Goal: Task Accomplishment & Management: Manage account settings

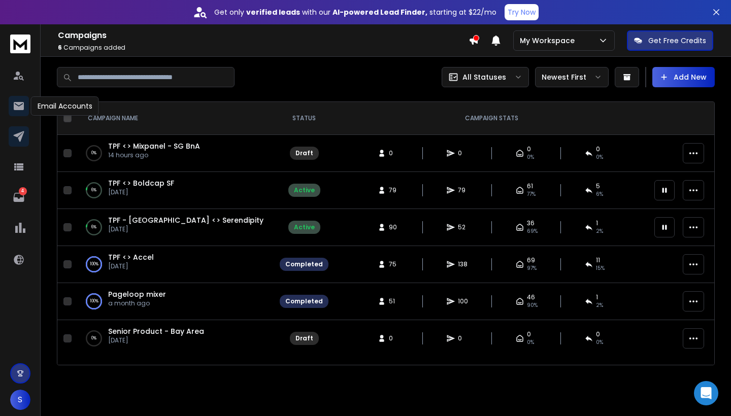
click at [16, 104] on icon at bounding box center [19, 106] width 12 height 12
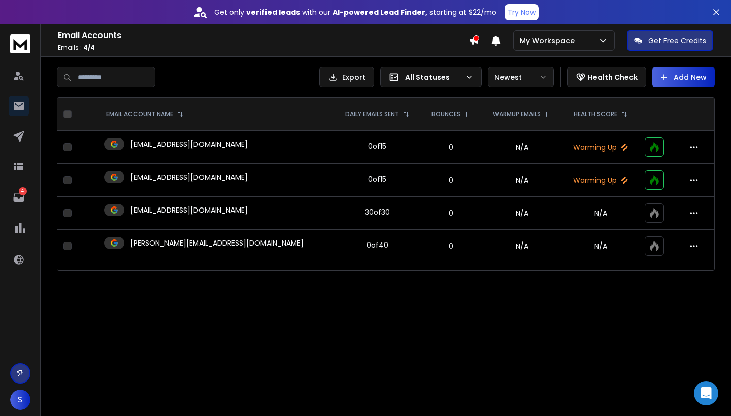
click at [211, 206] on p "[EMAIL_ADDRESS][DOMAIN_NAME]" at bounding box center [188, 210] width 117 height 10
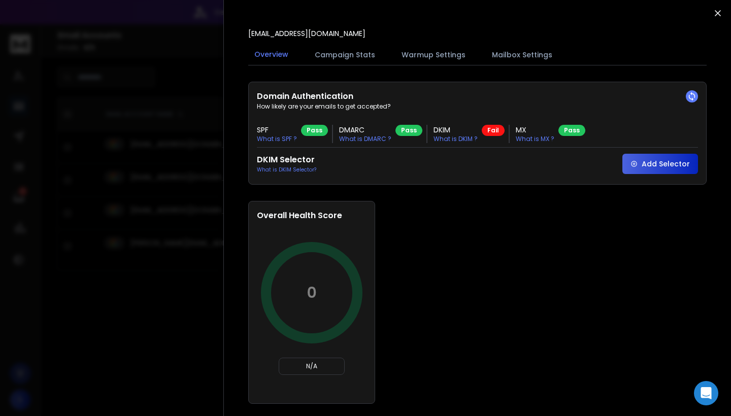
click at [713, 14] on icon "button" at bounding box center [718, 13] width 10 height 10
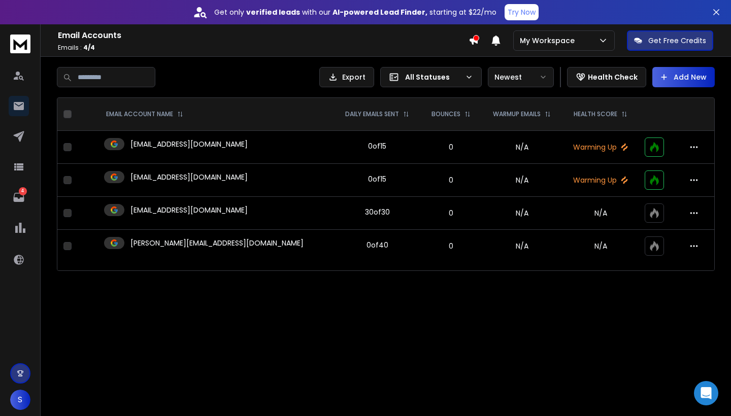
click at [169, 245] on p "suhas@theproductfolks.com" at bounding box center [216, 243] width 173 height 10
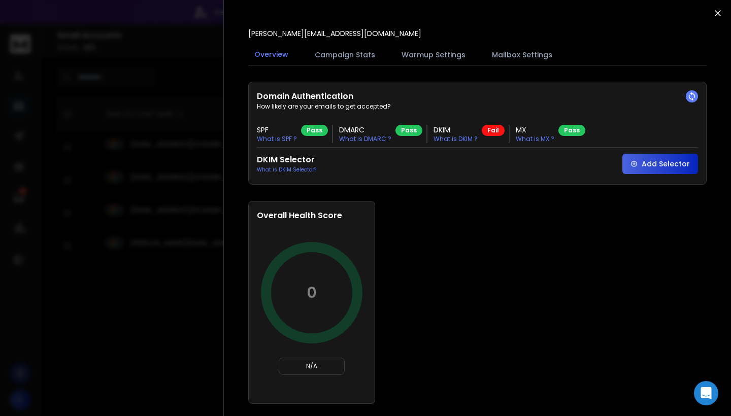
click at [716, 10] on icon "button" at bounding box center [718, 13] width 10 height 10
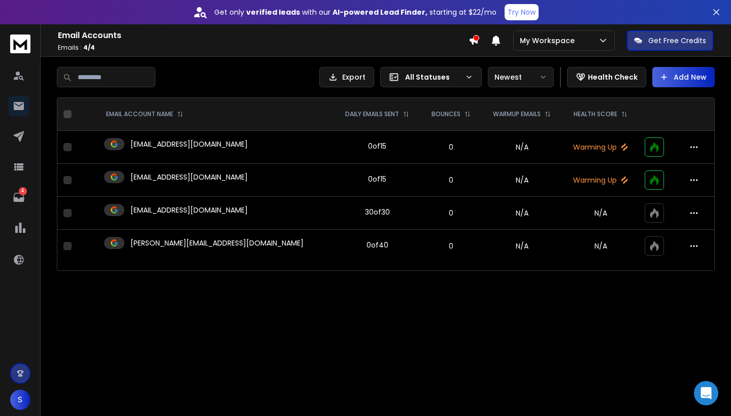
click at [696, 147] on button at bounding box center [693, 147] width 29 height 17
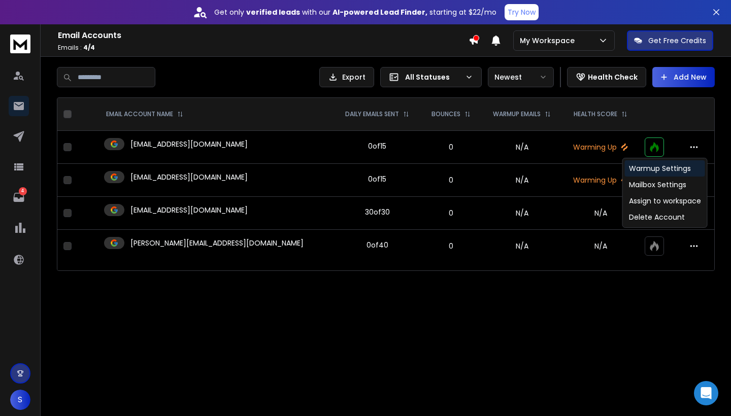
click at [685, 165] on div "Warmup Settings" at bounding box center [665, 168] width 80 height 16
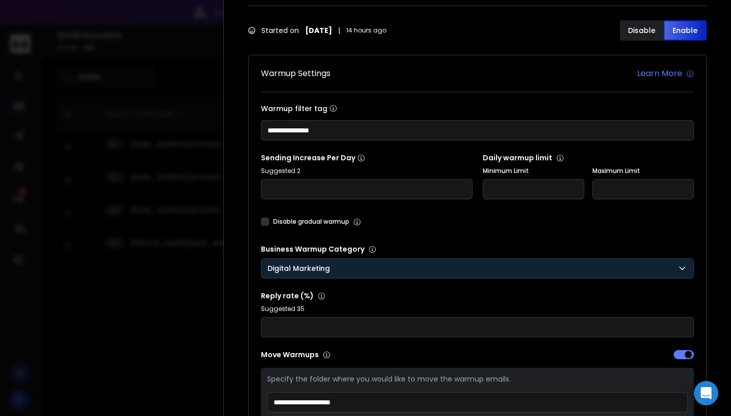
scroll to position [62, 0]
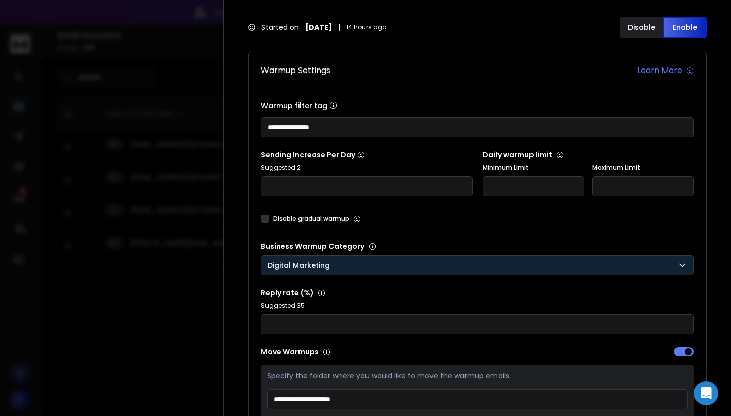
click at [447, 270] on div "Digital Marketing" at bounding box center [477, 265] width 420 height 10
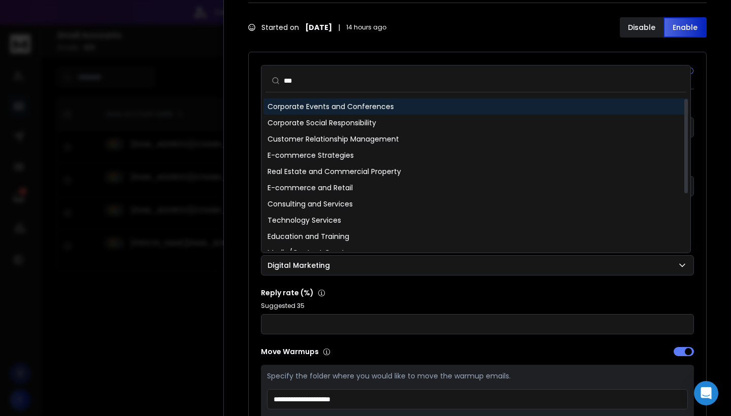
type input "***"
click at [368, 107] on span "Corporate Events and Conferences" at bounding box center [330, 107] width 126 height 10
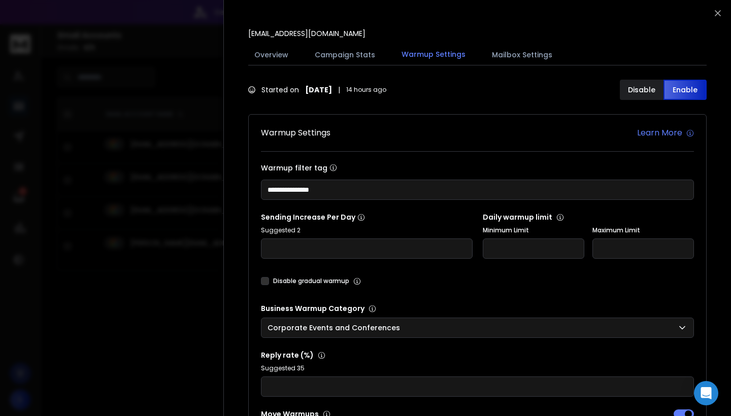
scroll to position [0, 0]
click at [682, 89] on button "Enable" at bounding box center [685, 90] width 44 height 20
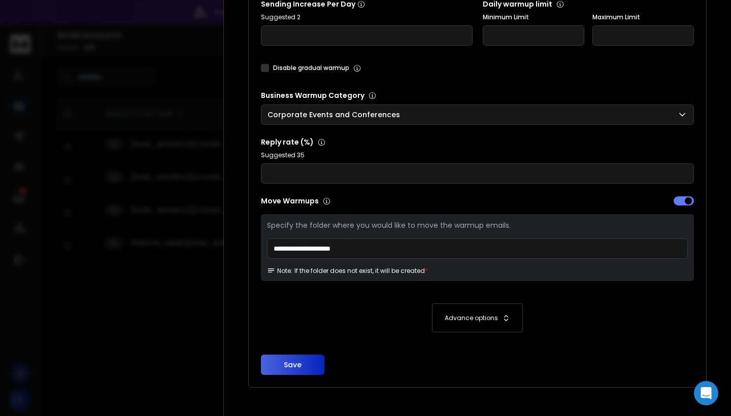
scroll to position [213, 0]
click at [305, 374] on button "Save" at bounding box center [292, 365] width 63 height 20
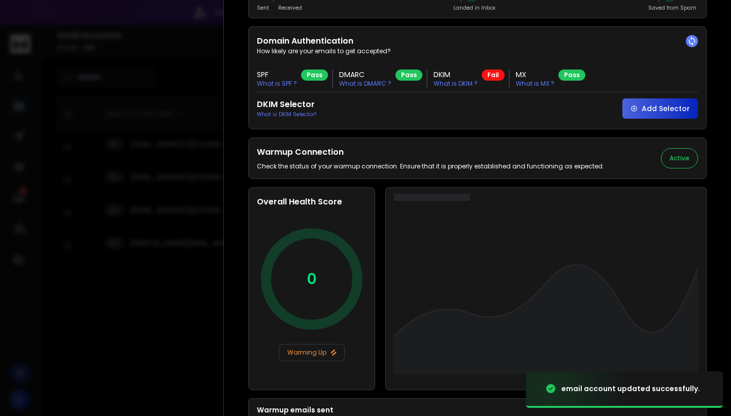
scroll to position [0, 0]
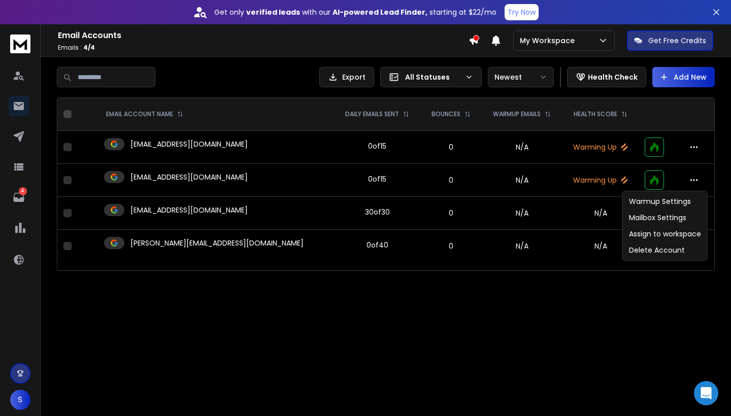
click at [684, 172] on button at bounding box center [693, 180] width 29 height 17
click at [680, 199] on div "Warmup Settings" at bounding box center [665, 201] width 80 height 16
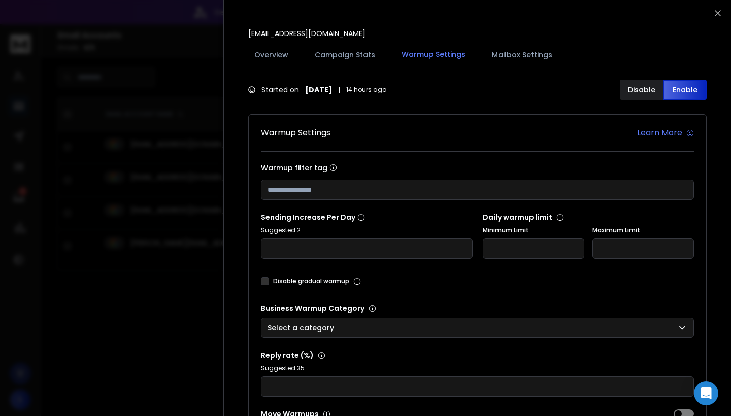
type input "**********"
type input "*"
type input "**"
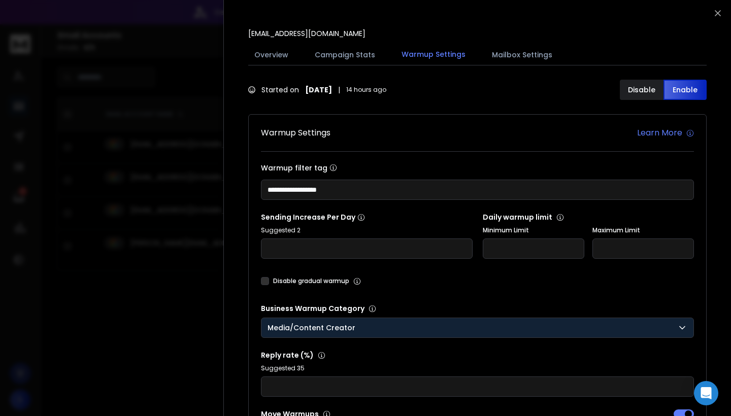
click at [458, 323] on div "Media/Content Creator" at bounding box center [477, 328] width 420 height 10
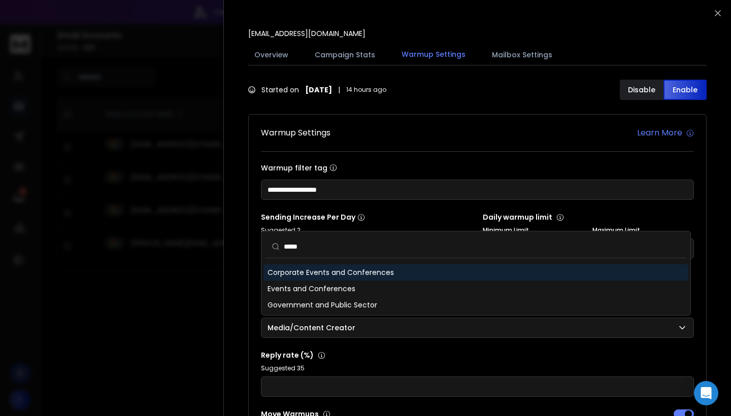
type input "*****"
click at [354, 274] on span "Corporate Events and Conferences" at bounding box center [330, 272] width 126 height 10
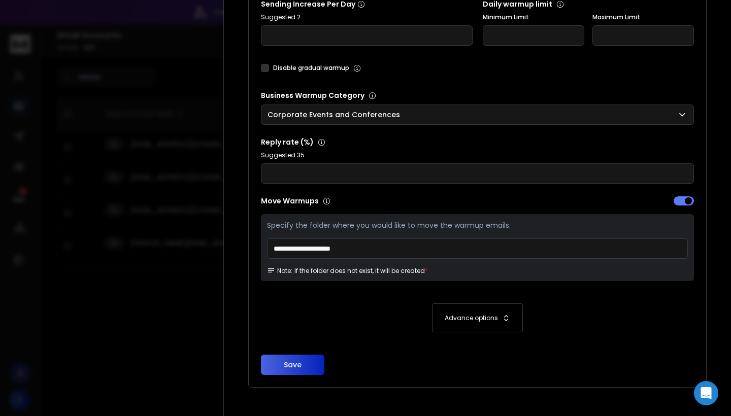
scroll to position [213, 0]
click at [295, 366] on button "Save" at bounding box center [292, 365] width 63 height 20
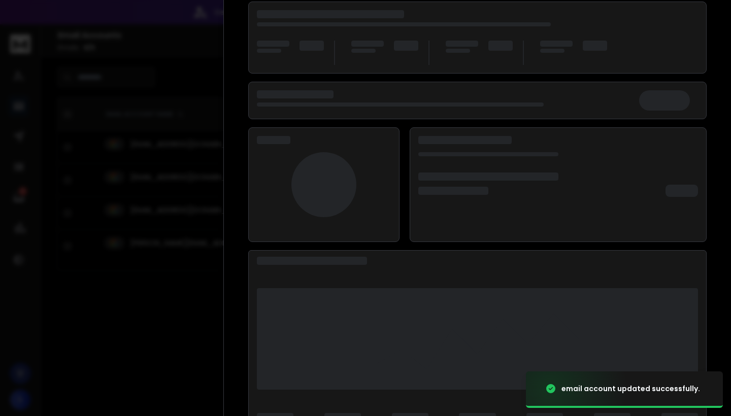
scroll to position [111, 0]
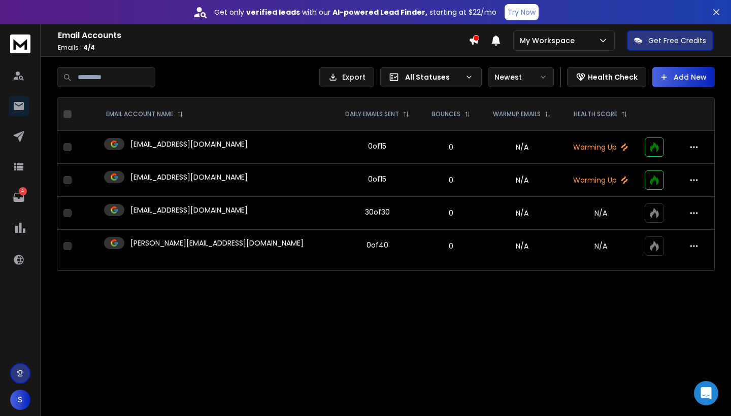
click at [227, 212] on p "abhay@theproductfolks.com" at bounding box center [188, 210] width 117 height 10
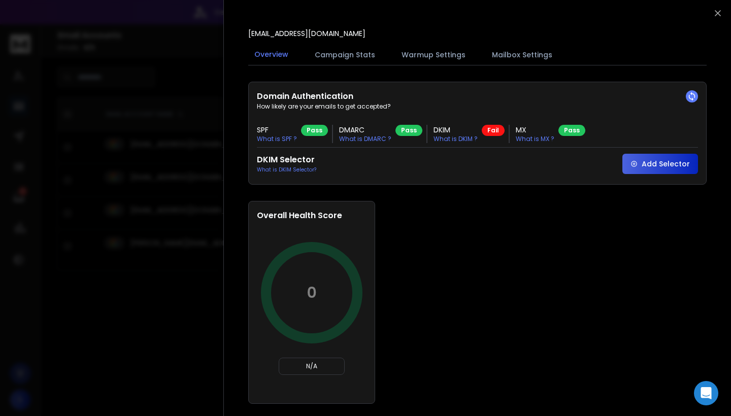
click at [672, 165] on button "Add Selector" at bounding box center [660, 164] width 76 height 20
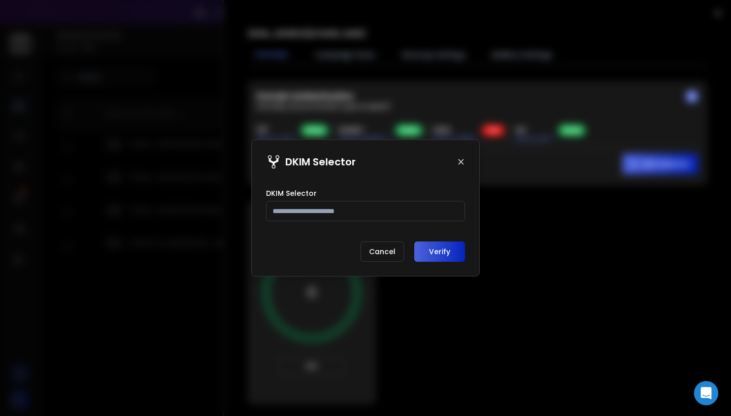
click at [364, 212] on input "text" at bounding box center [365, 211] width 199 height 20
click at [457, 165] on icon at bounding box center [461, 162] width 8 height 8
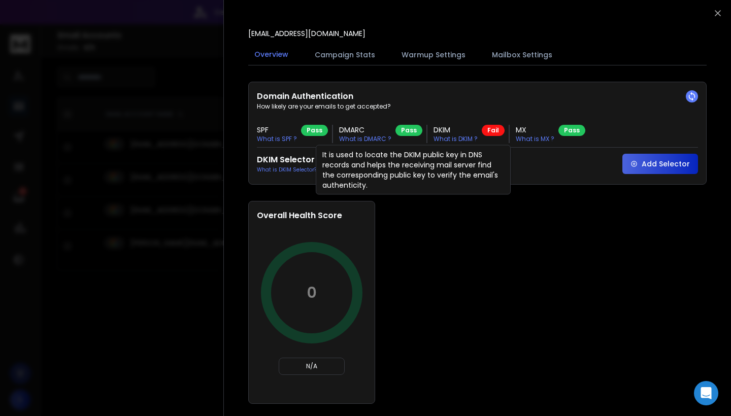
click at [293, 174] on div "DKIM Selector What is DKIM Selector?" at bounding box center [286, 164] width 59 height 20
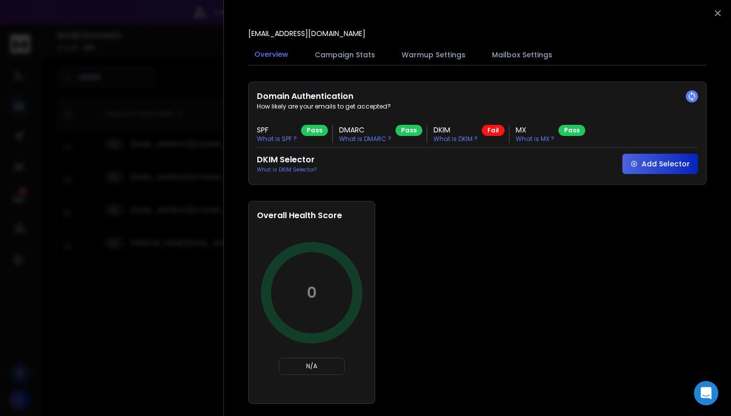
click at [671, 171] on button "Add Selector" at bounding box center [660, 164] width 76 height 20
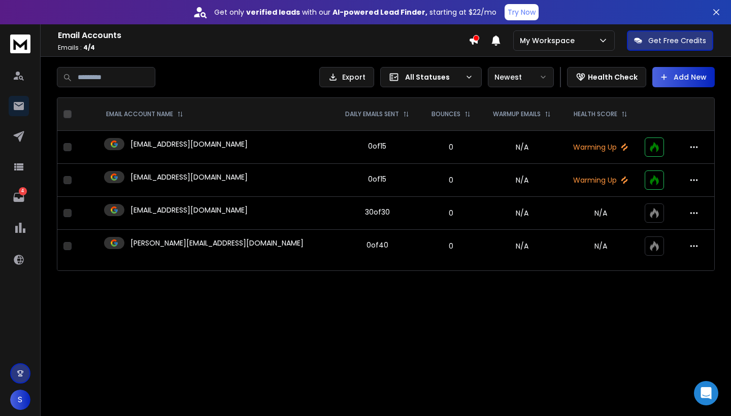
click at [246, 216] on div "abhay@theproductfolks.com" at bounding box center [215, 210] width 223 height 12
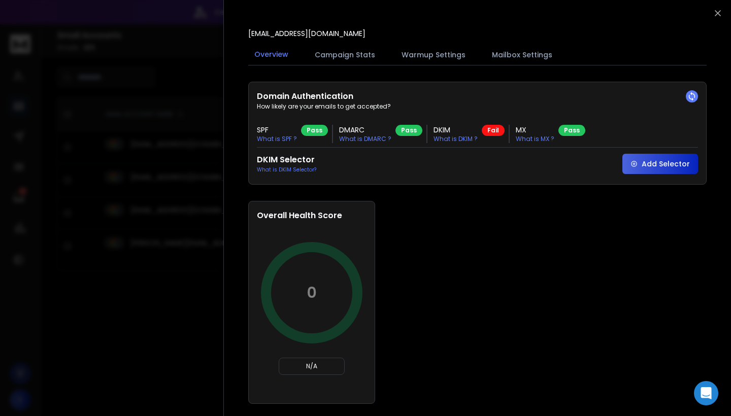
click at [662, 167] on button "Add Selector" at bounding box center [660, 164] width 76 height 20
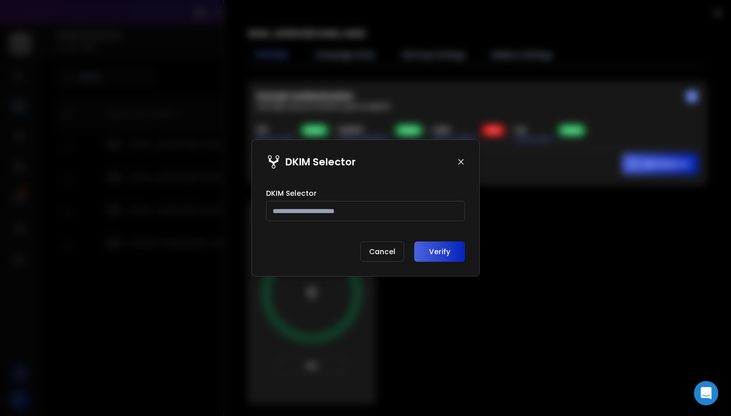
click at [461, 162] on icon at bounding box center [461, 162] width 8 height 8
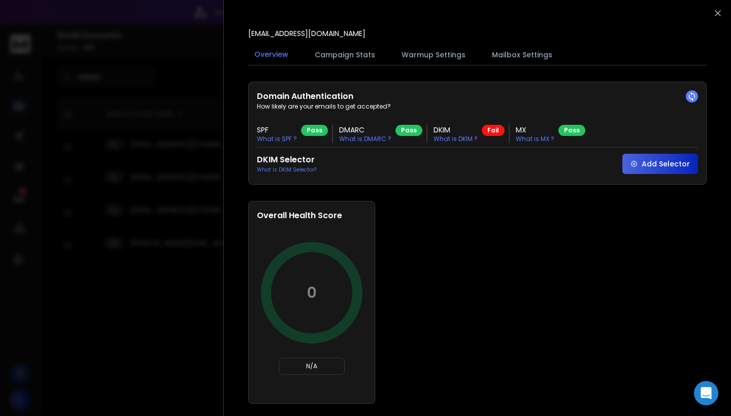
click at [362, 59] on button "Campaign Stats" at bounding box center [345, 55] width 73 height 22
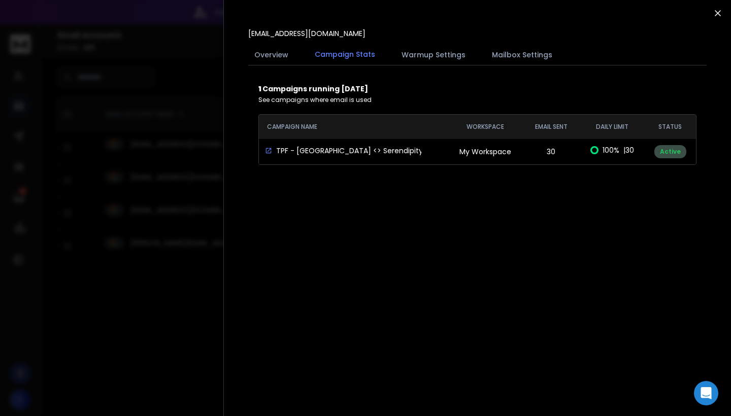
click at [715, 14] on icon "button" at bounding box center [717, 13] width 5 height 5
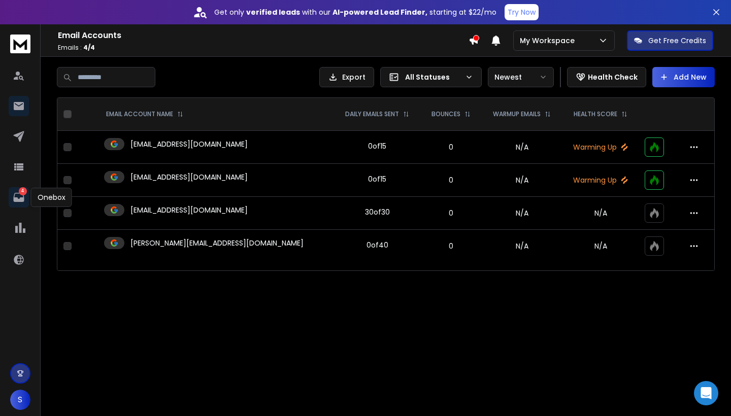
click at [17, 193] on icon at bounding box center [18, 197] width 11 height 9
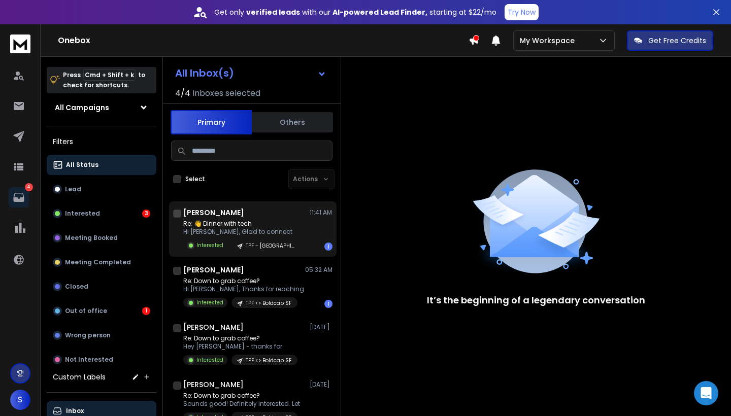
click at [222, 221] on p "Re: 👋 Dinner with tech" at bounding box center [241, 224] width 117 height 8
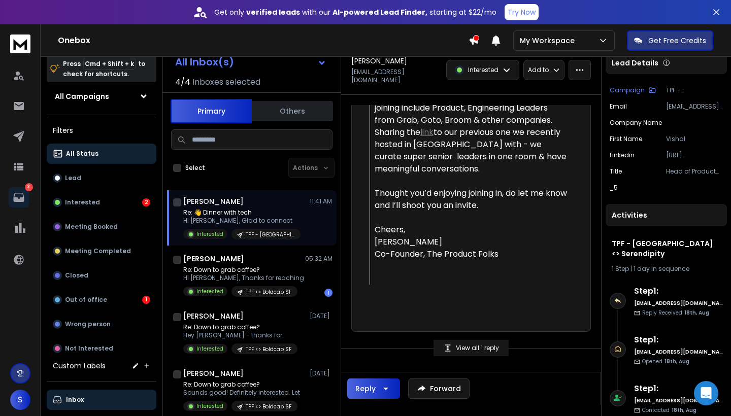
scroll to position [32, 0]
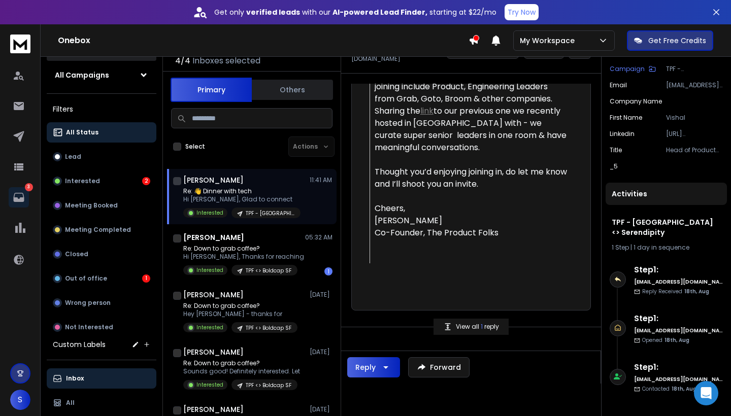
click at [458, 323] on p "View all 1 reply" at bounding box center [477, 327] width 43 height 8
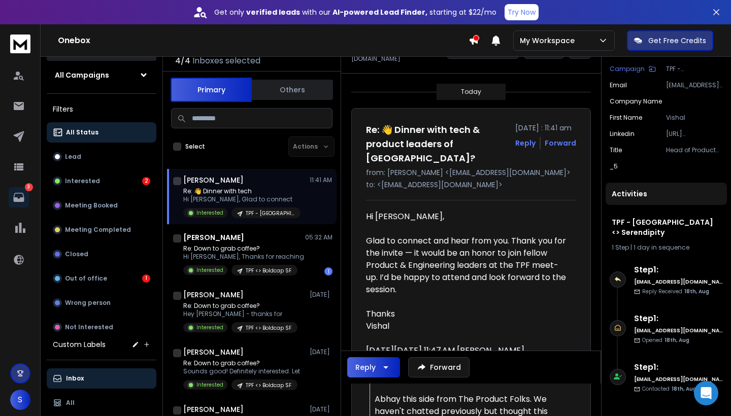
scroll to position [0, 0]
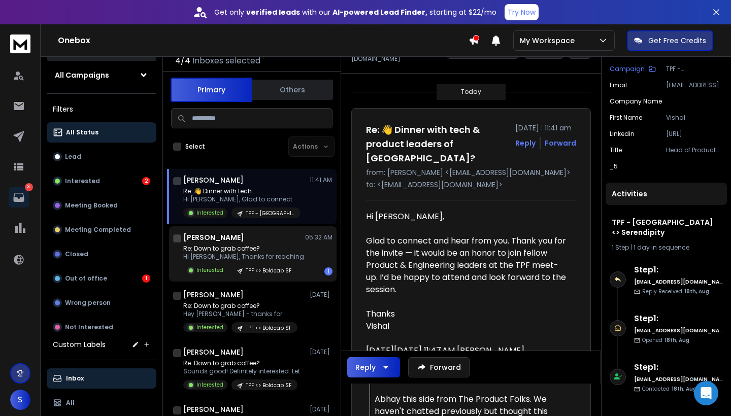
click at [258, 250] on p "Re: Down to grab coffee?" at bounding box center [243, 249] width 121 height 8
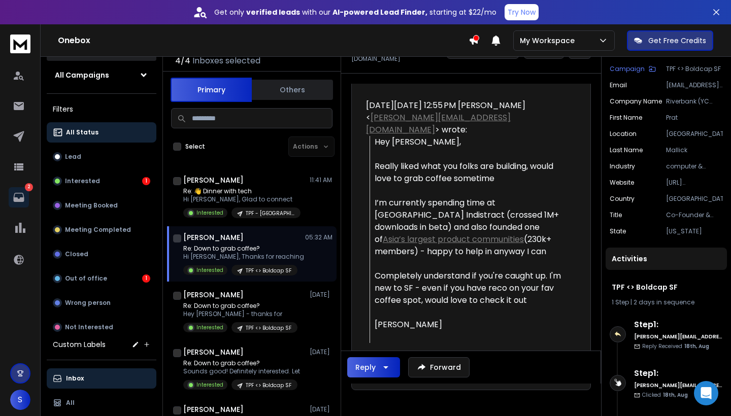
scroll to position [218, 0]
click at [110, 186] on button "Interested 1" at bounding box center [102, 181] width 110 height 20
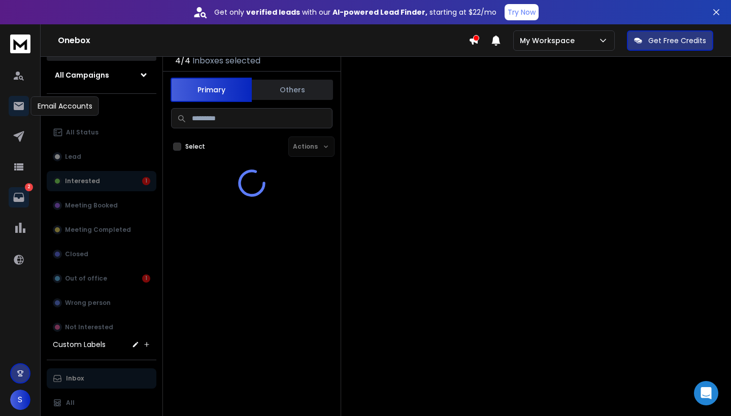
click at [25, 106] on link at bounding box center [19, 106] width 20 height 20
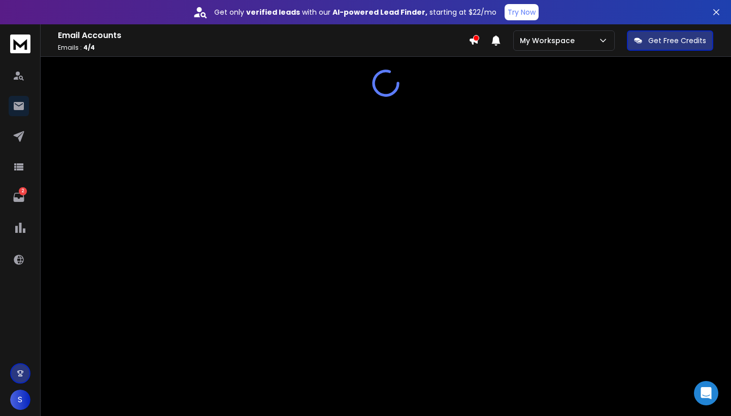
scroll to position [24, 0]
click at [23, 137] on icon at bounding box center [19, 136] width 12 height 12
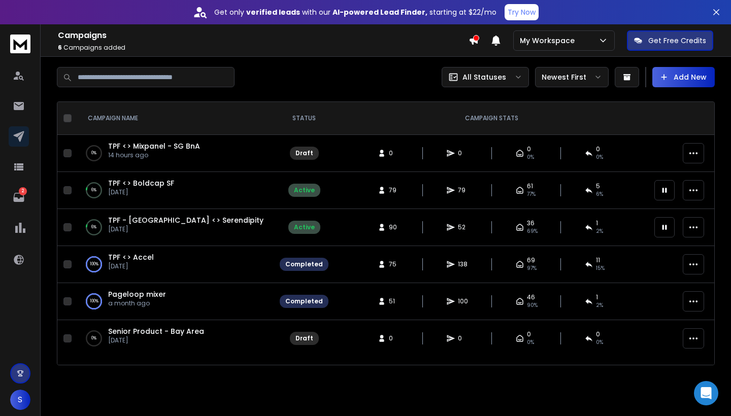
click at [467, 36] on h1 "Campaigns" at bounding box center [263, 35] width 411 height 12
click at [473, 39] on icon at bounding box center [473, 41] width 8 height 8
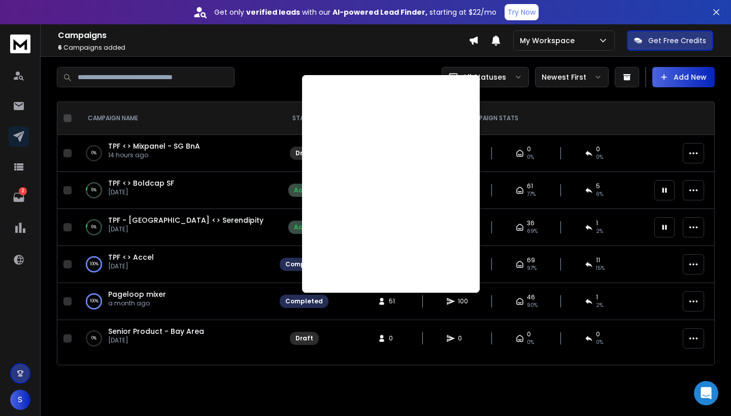
click at [453, 38] on h1 "Campaigns" at bounding box center [263, 35] width 411 height 12
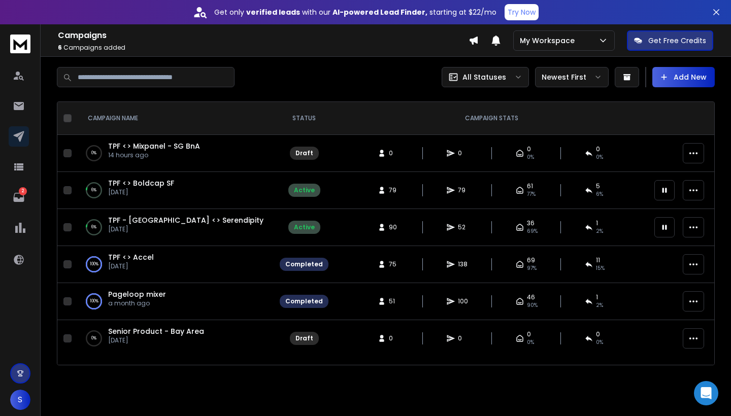
click at [341, 219] on div "90 52 36 69 % 1 2 %" at bounding box center [491, 227] width 301 height 16
